Goal: Information Seeking & Learning: Check status

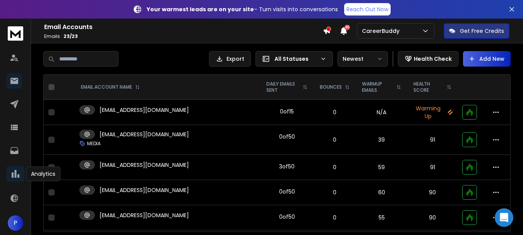
click at [14, 171] on icon at bounding box center [16, 174] width 8 height 8
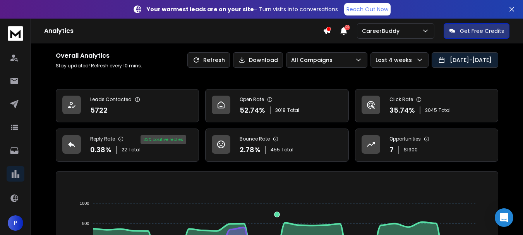
click at [432, 58] on button "[DATE] - [DATE]" at bounding box center [465, 59] width 67 height 15
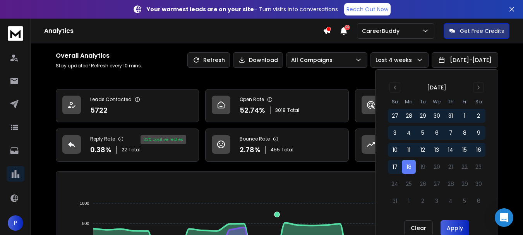
click at [407, 167] on button "18" at bounding box center [409, 167] width 14 height 14
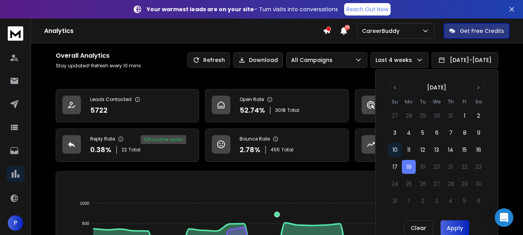
click at [394, 147] on button "10" at bounding box center [395, 150] width 14 height 14
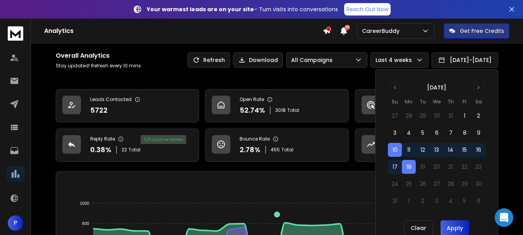
click at [408, 162] on button "18" at bounding box center [409, 167] width 14 height 14
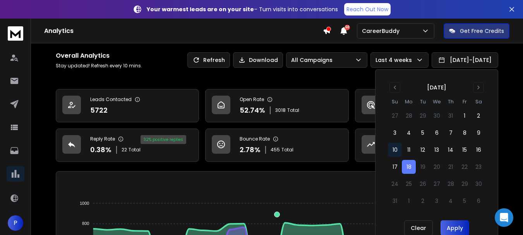
click at [393, 146] on button "10" at bounding box center [395, 150] width 14 height 14
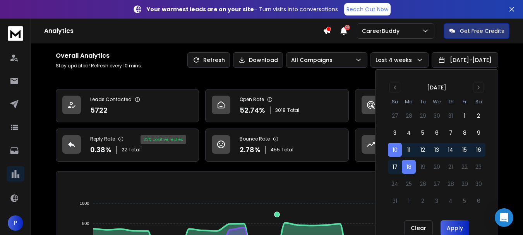
click at [393, 146] on button "10" at bounding box center [395, 150] width 14 height 14
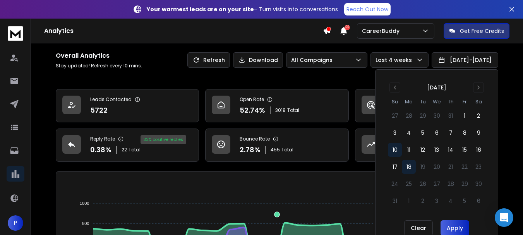
click at [393, 146] on button "10" at bounding box center [395, 150] width 14 height 14
click at [479, 150] on button "16" at bounding box center [479, 150] width 14 height 14
click at [453, 226] on button "Apply" at bounding box center [455, 227] width 29 height 15
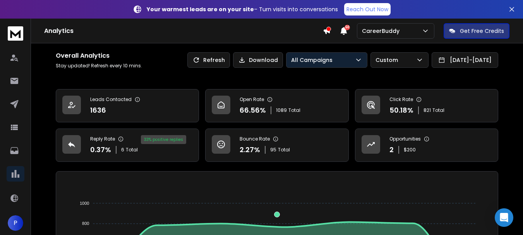
click at [317, 57] on div "All Campaigns" at bounding box center [326, 60] width 71 height 8
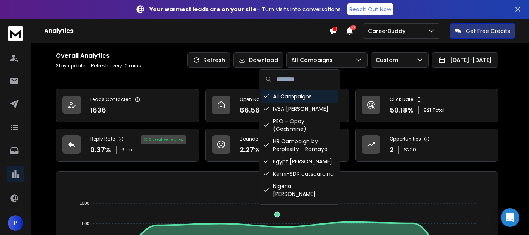
click at [295, 95] on div "All Campaigns" at bounding box center [299, 96] width 77 height 12
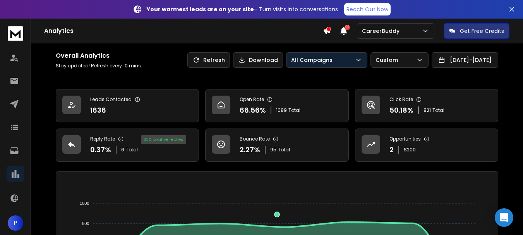
click at [296, 60] on p "All Campaigns" at bounding box center [313, 60] width 45 height 8
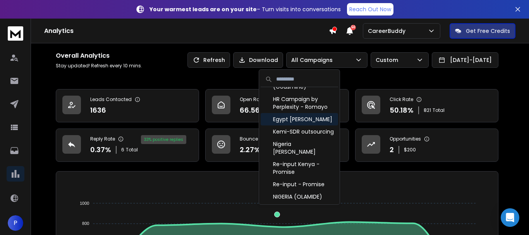
scroll to position [45, 0]
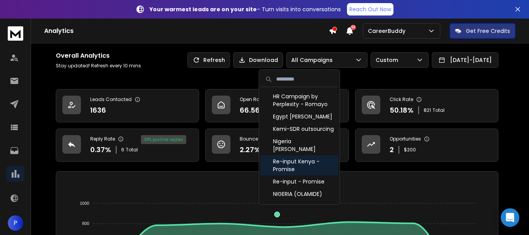
click at [294, 162] on div "Re-input Kenya - Promise" at bounding box center [299, 165] width 77 height 20
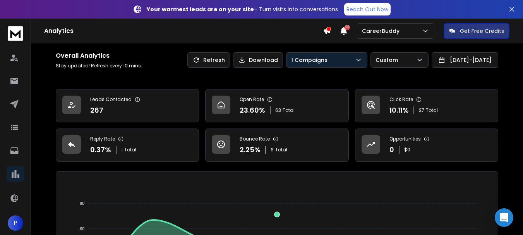
click at [303, 58] on div "1 Campaigns" at bounding box center [326, 60] width 71 height 8
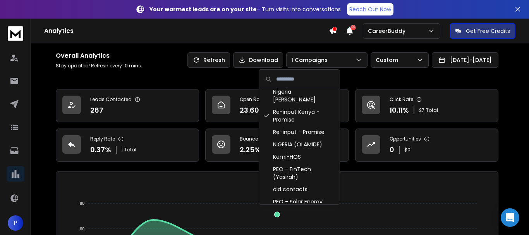
scroll to position [98, 0]
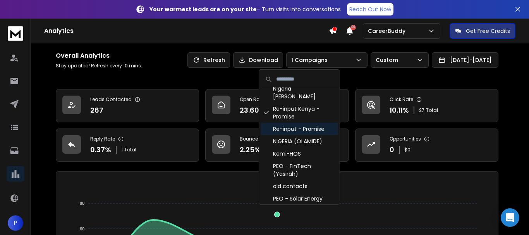
click at [297, 125] on div "Re-input - Promise" at bounding box center [299, 129] width 77 height 12
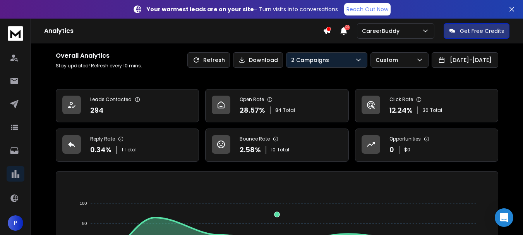
click at [297, 58] on p "2 Campaigns" at bounding box center [311, 60] width 41 height 8
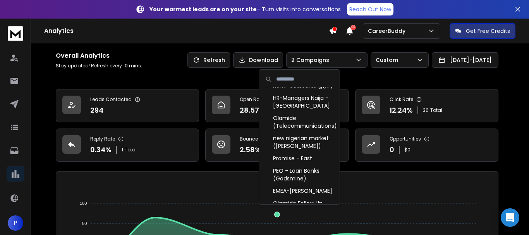
scroll to position [257, 0]
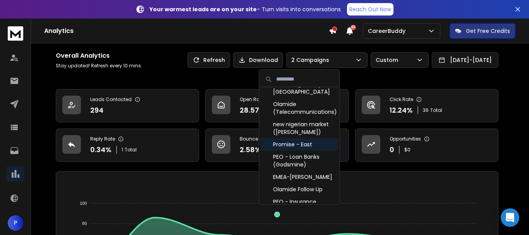
click at [297, 151] on div "Promise - East" at bounding box center [299, 144] width 77 height 12
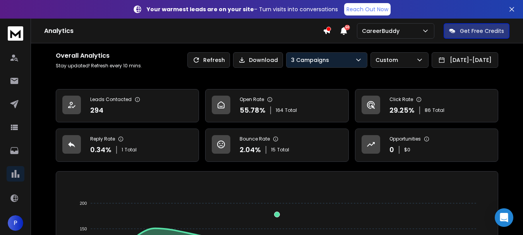
click at [308, 58] on div "3 Campaigns" at bounding box center [326, 60] width 71 height 8
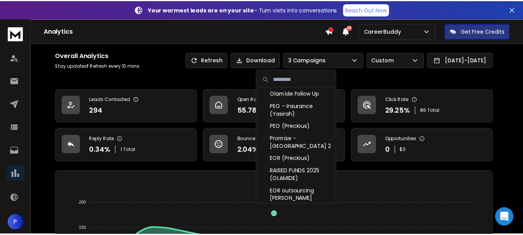
scroll to position [354, 0]
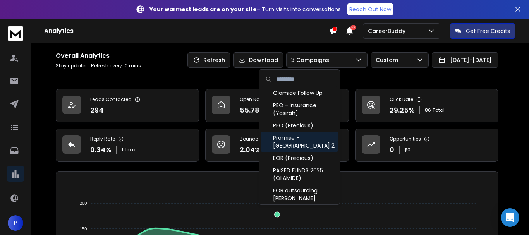
click at [307, 152] on div "Promise - [GEOGRAPHIC_DATA] 2" at bounding box center [299, 142] width 77 height 20
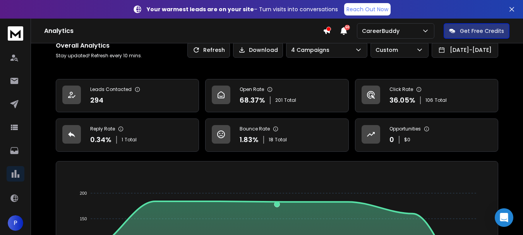
scroll to position [0, 0]
